Goal: Communication & Community: Answer question/provide support

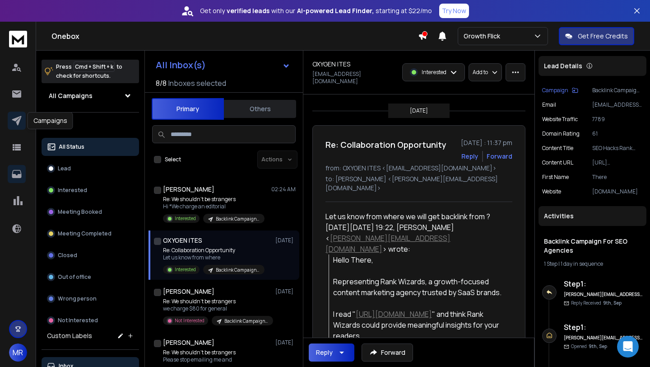
click at [20, 119] on icon at bounding box center [16, 120] width 9 height 9
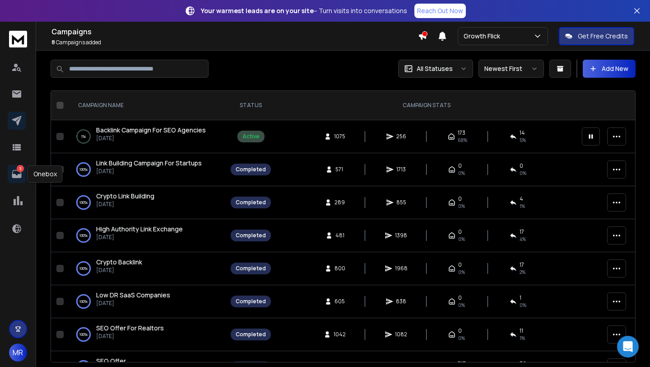
click at [17, 169] on p "3" at bounding box center [20, 168] width 7 height 7
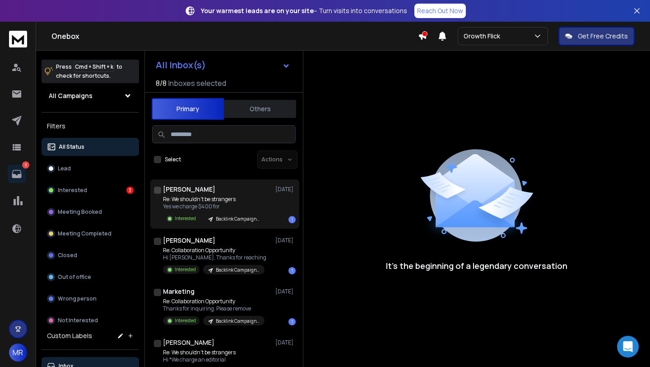
click at [176, 207] on p "Yes we charge $400 for" at bounding box center [214, 206] width 102 height 7
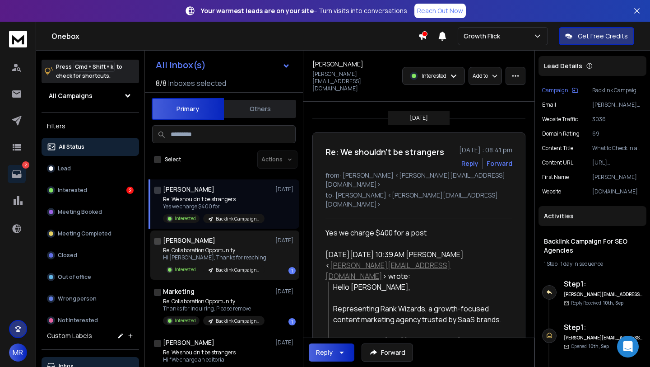
click at [206, 251] on p "Re: Collaboration Opportunity" at bounding box center [214, 249] width 103 height 7
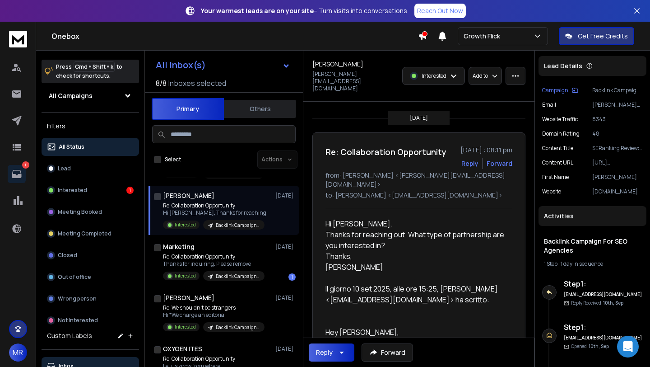
scroll to position [48, 0]
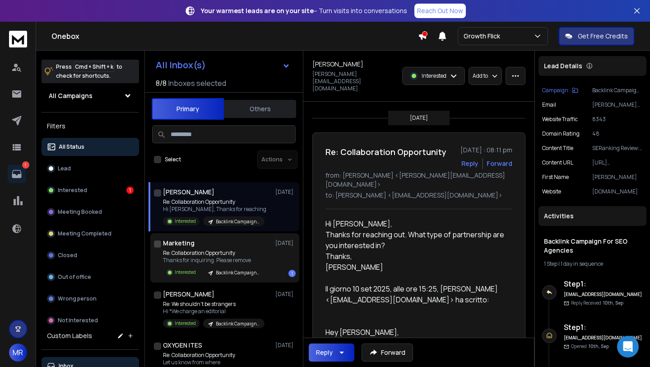
click at [195, 258] on p "Thanks for inquiring. Please remove" at bounding box center [214, 259] width 102 height 7
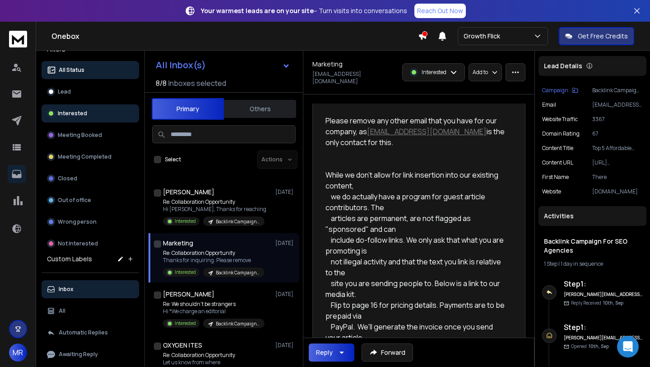
scroll to position [0, 0]
